Goal: Information Seeking & Learning: Find specific fact

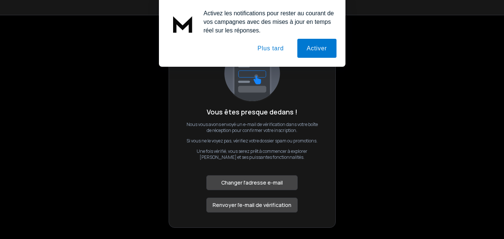
click at [265, 49] on font "Plus tard" at bounding box center [270, 48] width 26 height 6
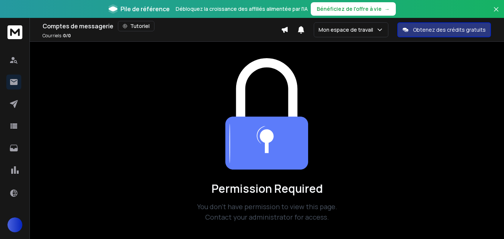
scroll to position [9, 0]
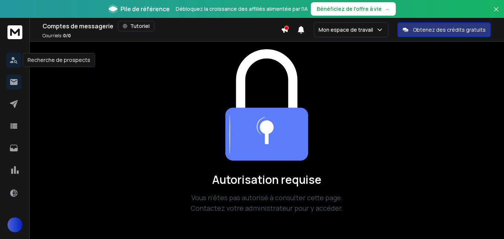
click at [16, 62] on icon at bounding box center [13, 60] width 9 height 9
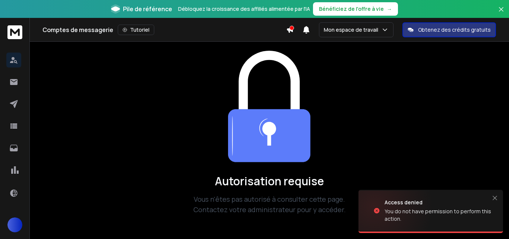
click at [420, 209] on div "You do not have permission to perform this action." at bounding box center [440, 215] width 110 height 15
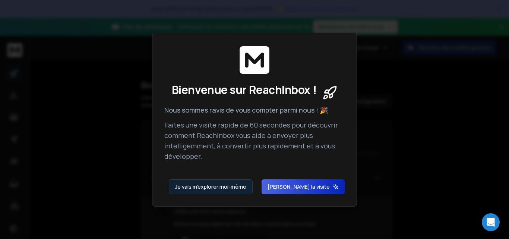
click at [246, 185] on font "Je vais m'explorer moi-même" at bounding box center [210, 186] width 71 height 7
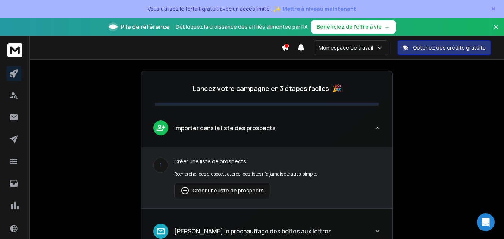
scroll to position [69, 0]
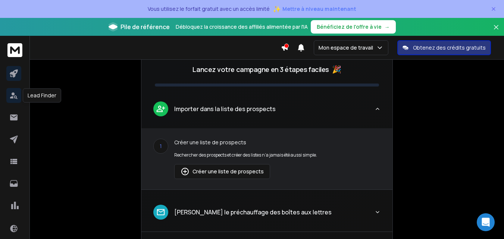
click at [10, 91] on icon at bounding box center [13, 95] width 9 height 9
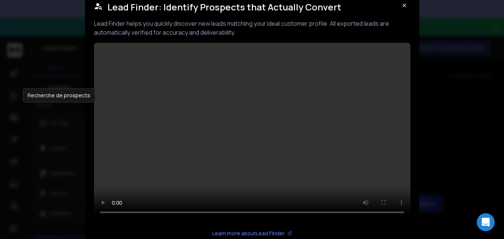
click at [10, 91] on div at bounding box center [252, 119] width 504 height 239
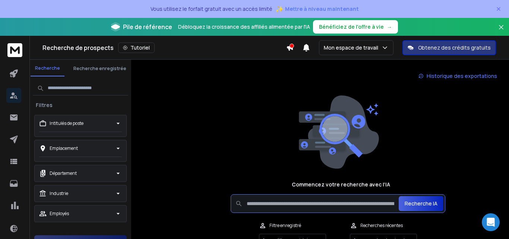
click at [97, 91] on input at bounding box center [80, 88] width 95 height 15
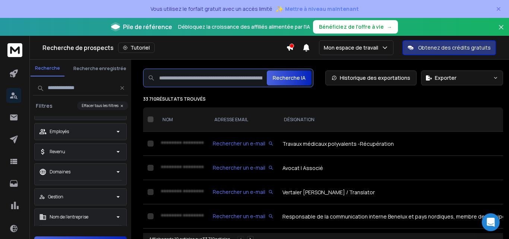
scroll to position [113, 0]
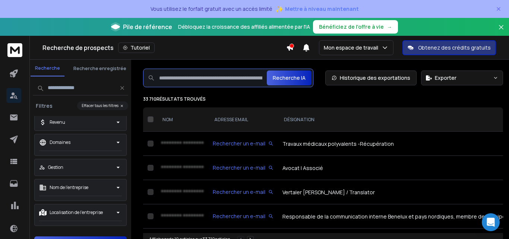
type input "**********"
click at [74, 187] on font "Nom de l'entreprise" at bounding box center [69, 187] width 39 height 6
type input "******"
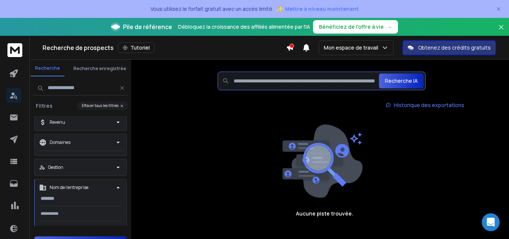
drag, startPoint x: 61, startPoint y: 200, endPoint x: 26, endPoint y: 204, distance: 34.9
click at [26, 204] on div "**********" at bounding box center [254, 131] width 509 height 190
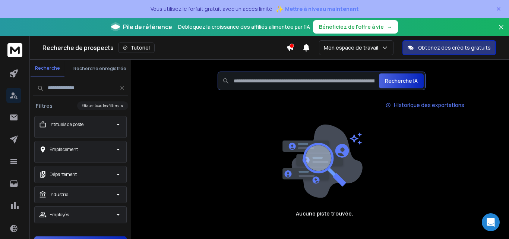
click at [91, 88] on input "**********" at bounding box center [80, 88] width 95 height 15
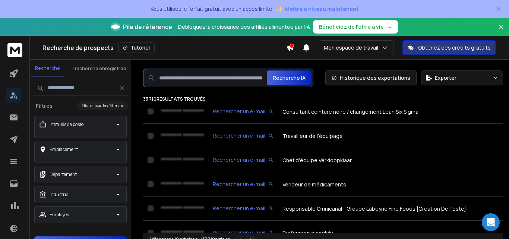
scroll to position [145, 0]
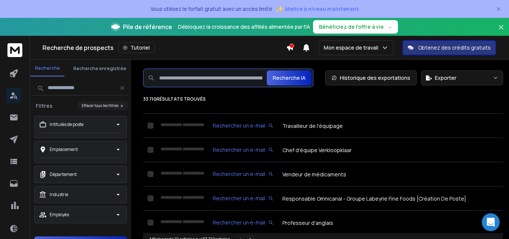
drag, startPoint x: 92, startPoint y: 87, endPoint x: 28, endPoint y: 91, distance: 64.2
click at [28, 75] on div "**********" at bounding box center [254, 55] width 509 height 39
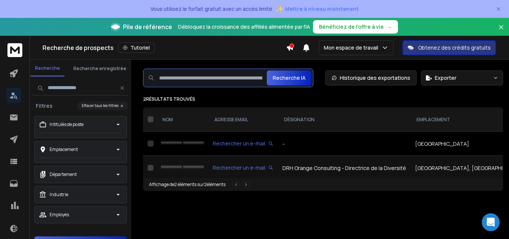
type input "**********"
click at [354, 168] on font "DRH Orange Consulting - Directrice de la Diversité" at bounding box center [345, 167] width 124 height 7
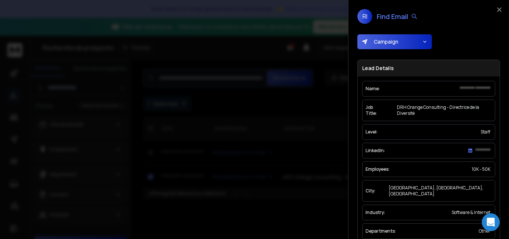
scroll to position [8, 0]
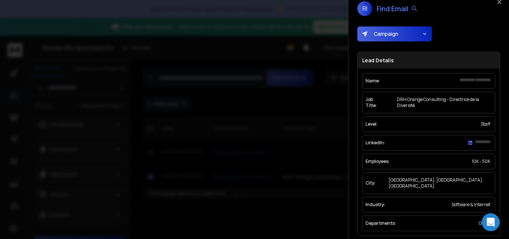
click at [327, 172] on div at bounding box center [254, 119] width 509 height 239
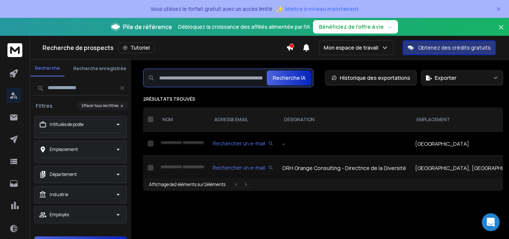
click at [242, 165] on font "Rechercher un e-mail" at bounding box center [239, 167] width 53 height 7
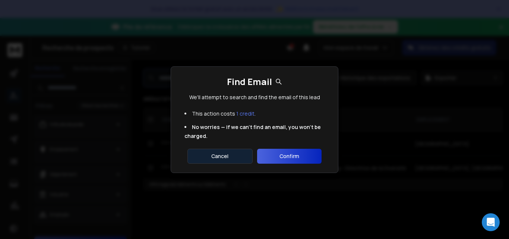
click at [235, 161] on button "Cancel" at bounding box center [219, 156] width 65 height 15
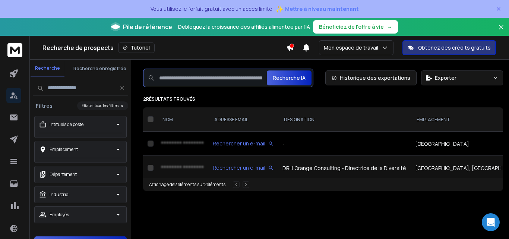
click at [248, 170] on font "Rechercher un e-mail" at bounding box center [239, 167] width 53 height 7
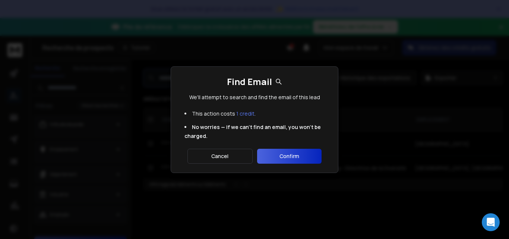
click at [296, 156] on button "Confirm" at bounding box center [289, 156] width 64 height 15
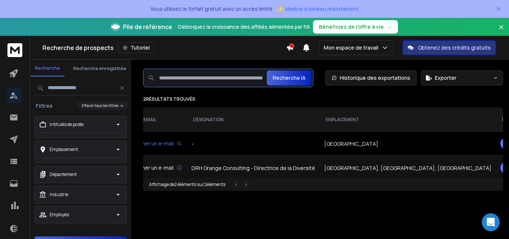
scroll to position [0, 0]
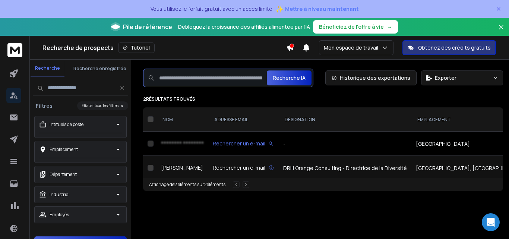
click at [242, 170] on font "Rechercher un e-mail" at bounding box center [239, 167] width 53 height 7
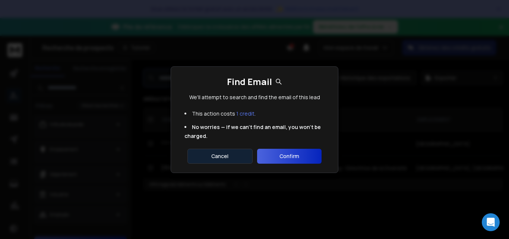
click at [242, 159] on button "Cancel" at bounding box center [219, 156] width 65 height 15
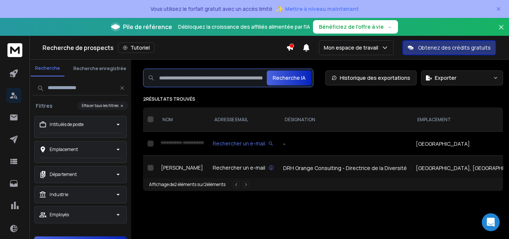
click at [161, 171] on td "Pritimah Ashton" at bounding box center [183, 168] width 52 height 24
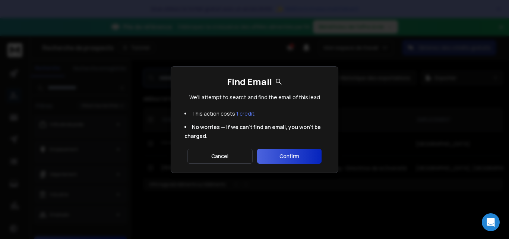
click at [301, 157] on button "Confirm" at bounding box center [289, 156] width 64 height 15
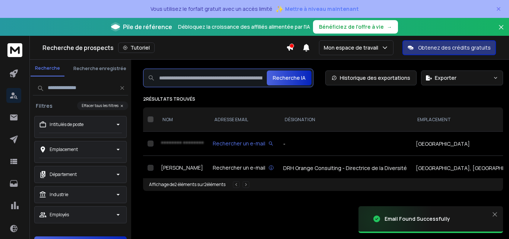
click at [388, 218] on div "Email Found Successfully" at bounding box center [418, 218] width 66 height 7
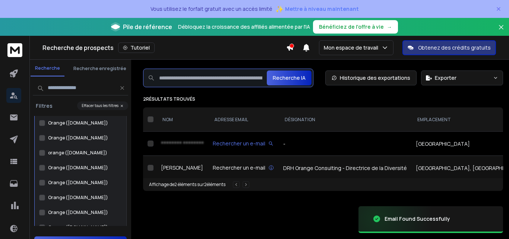
scroll to position [302, 0]
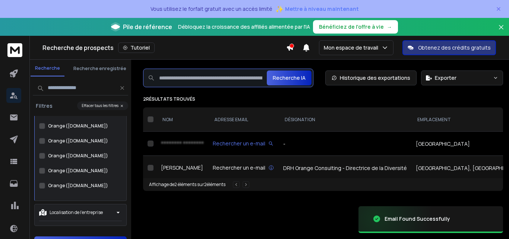
click at [151, 169] on button "button" at bounding box center [151, 168] width 6 height 6
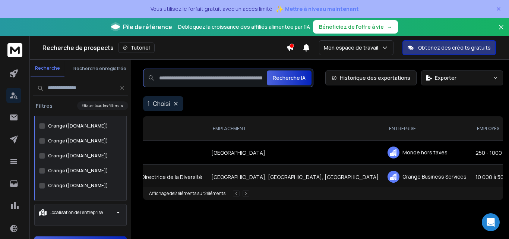
scroll to position [0, 315]
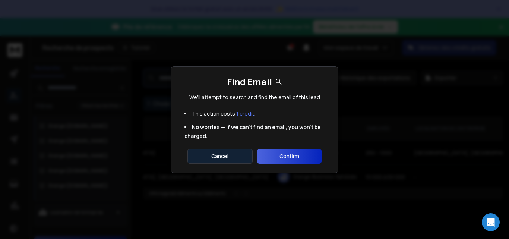
click at [212, 157] on button "Cancel" at bounding box center [219, 156] width 65 height 15
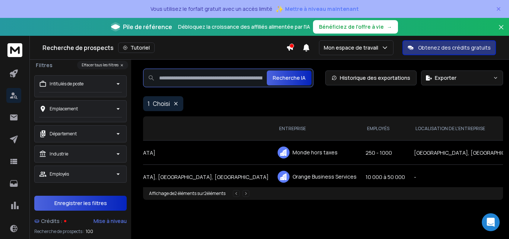
scroll to position [0, 0]
